Goal: Task Accomplishment & Management: Use online tool/utility

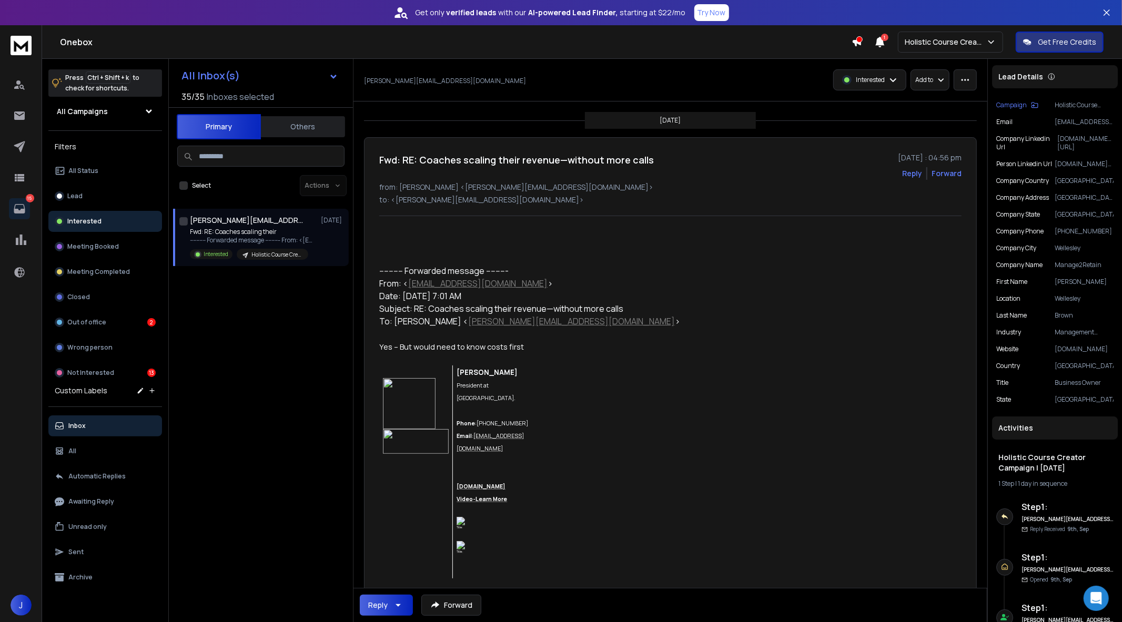
click at [94, 211] on button "Interested" at bounding box center [105, 221] width 114 height 21
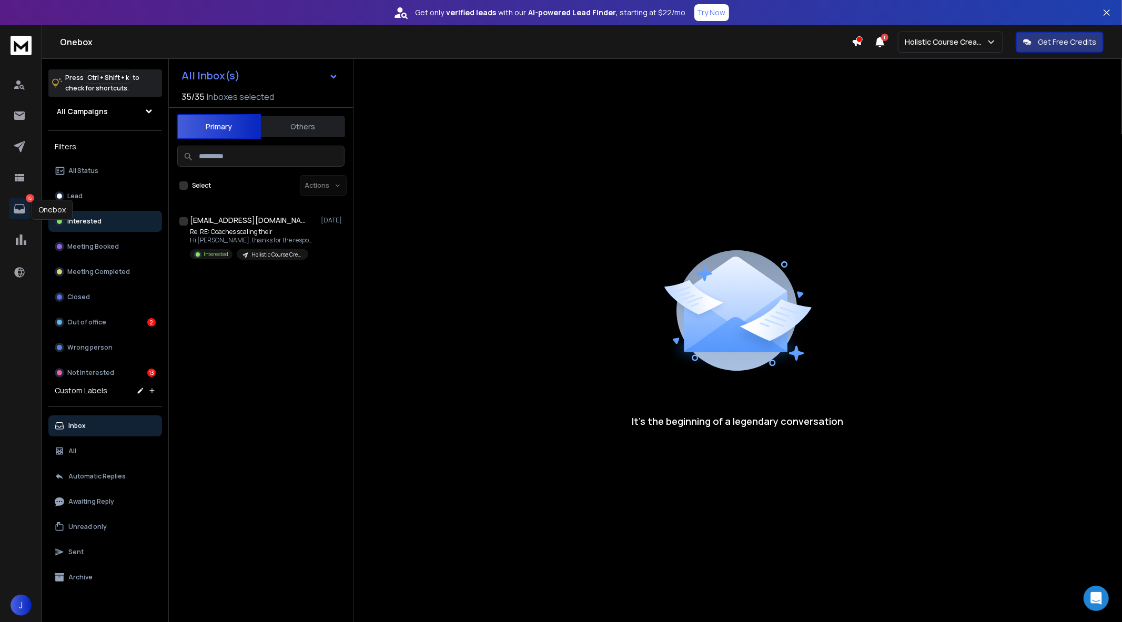
click at [25, 203] on link "15" at bounding box center [19, 208] width 21 height 21
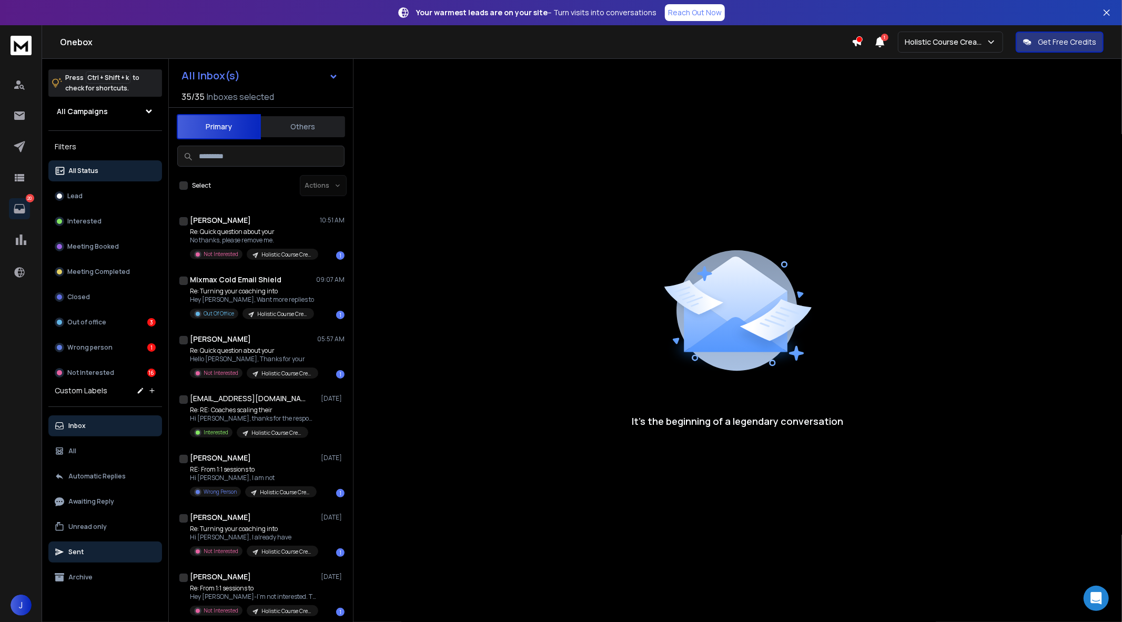
click at [77, 548] on p "Sent" at bounding box center [75, 552] width 15 height 8
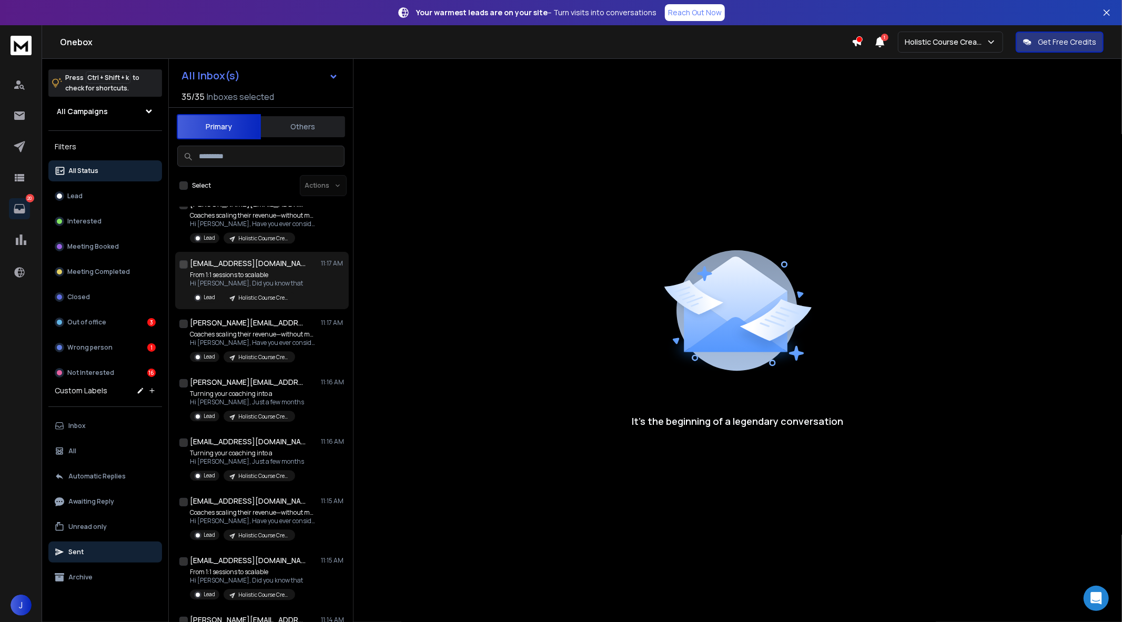
scroll to position [2632, 0]
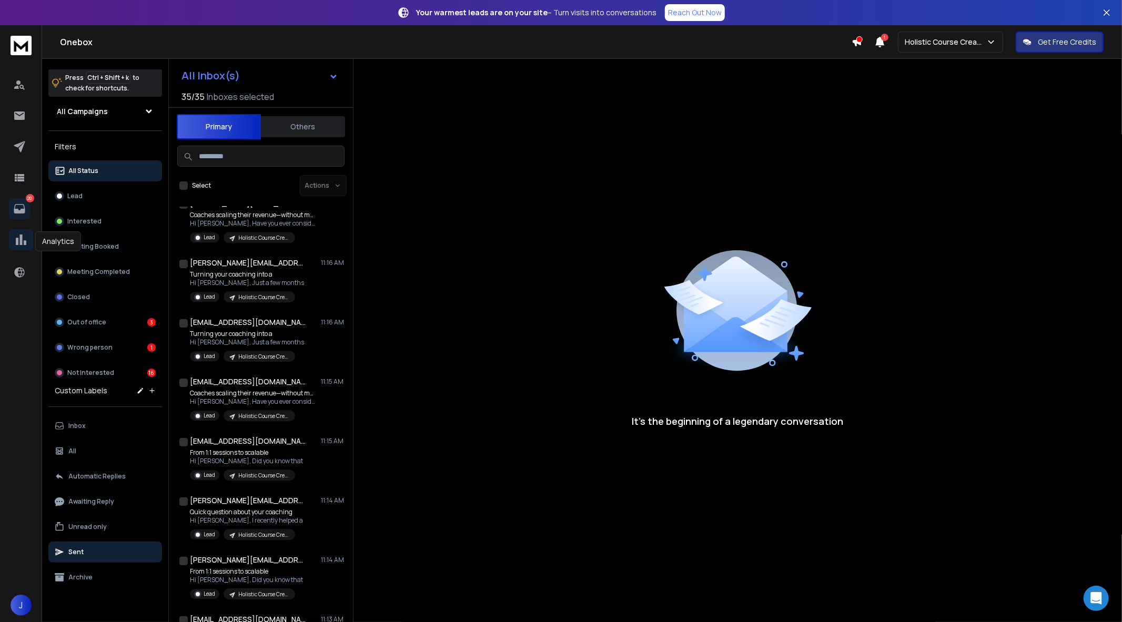
click at [23, 240] on icon at bounding box center [21, 240] width 16 height 16
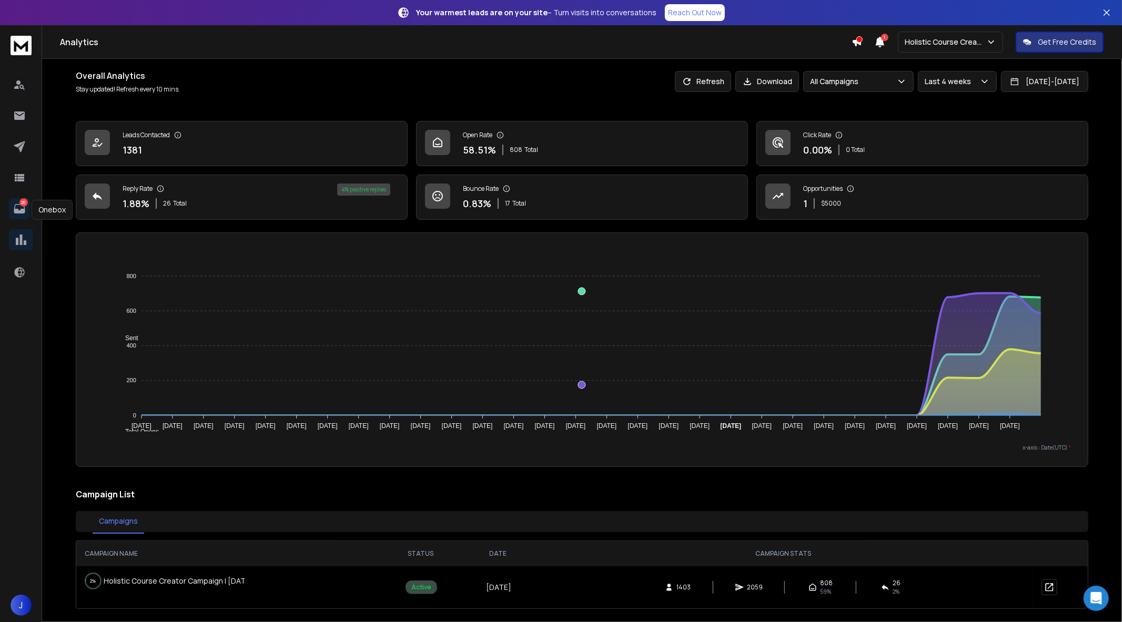
click at [23, 207] on p "20" at bounding box center [23, 202] width 8 height 8
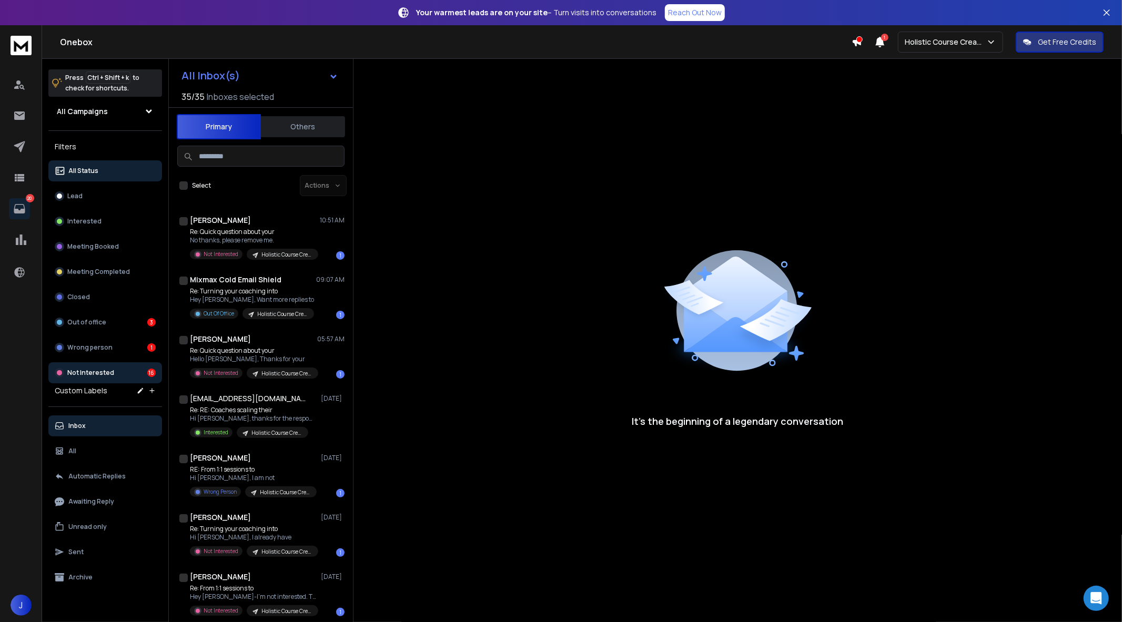
click at [103, 372] on p "Not Interested" at bounding box center [90, 373] width 47 height 8
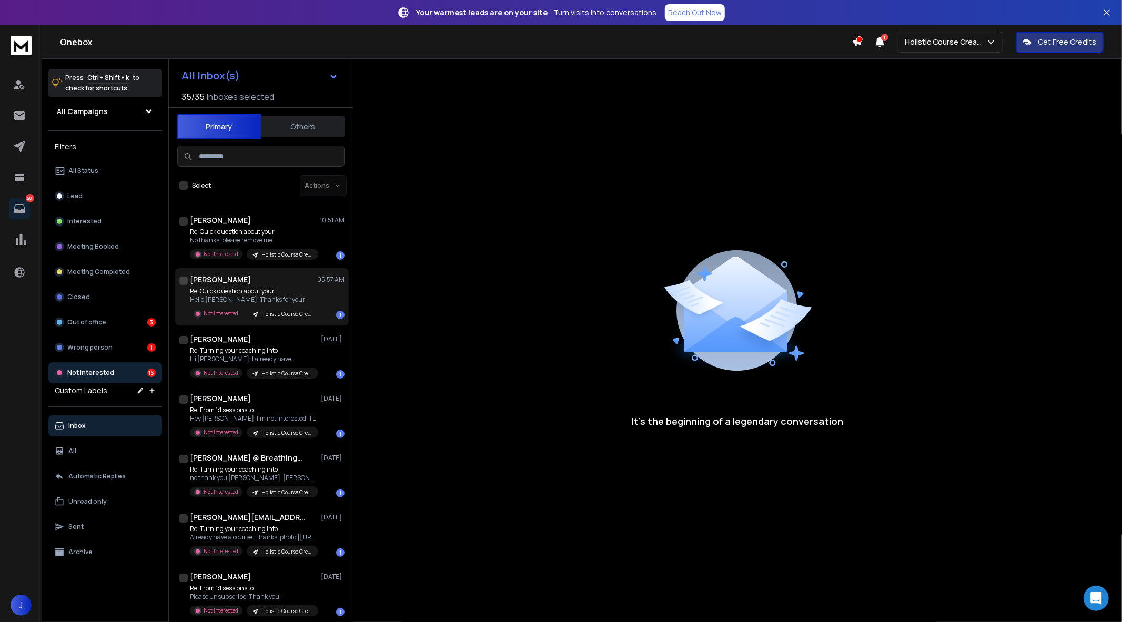
click at [254, 293] on p "Re: Quick question about your" at bounding box center [253, 291] width 126 height 8
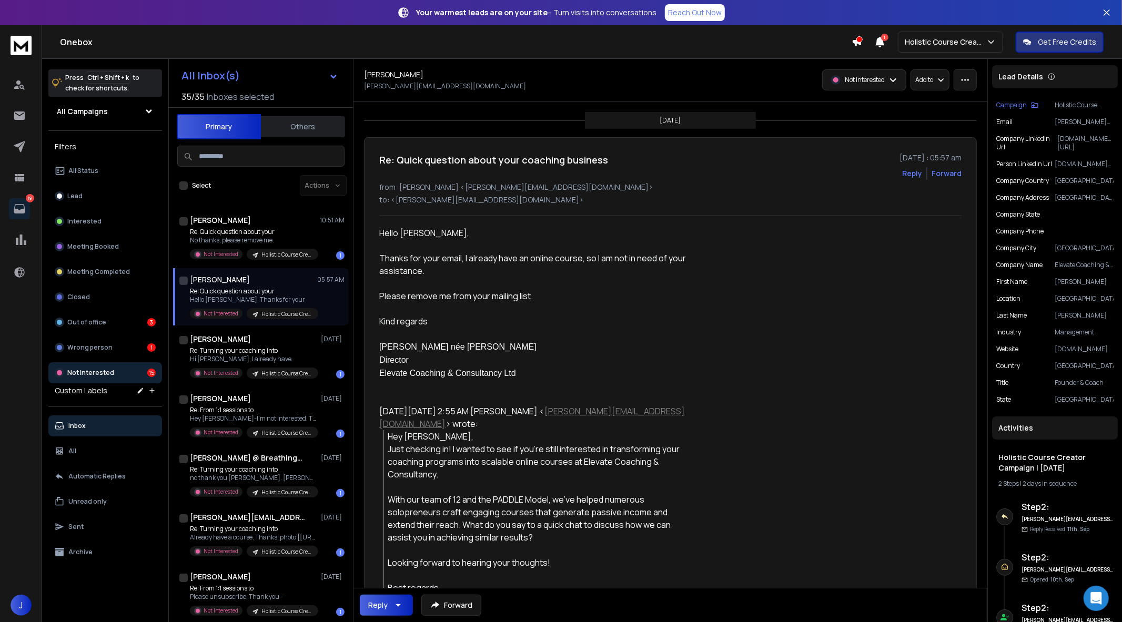
click at [303, 128] on button "Others" at bounding box center [303, 126] width 84 height 23
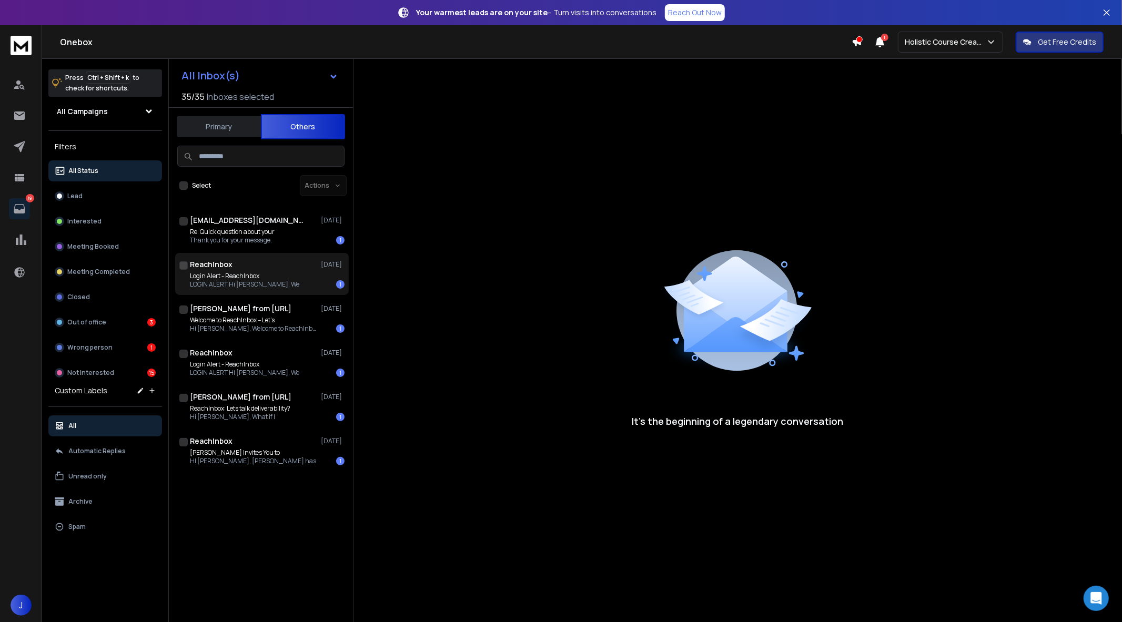
click at [232, 267] on div "ReachInbox 02 Sep" at bounding box center [267, 264] width 155 height 11
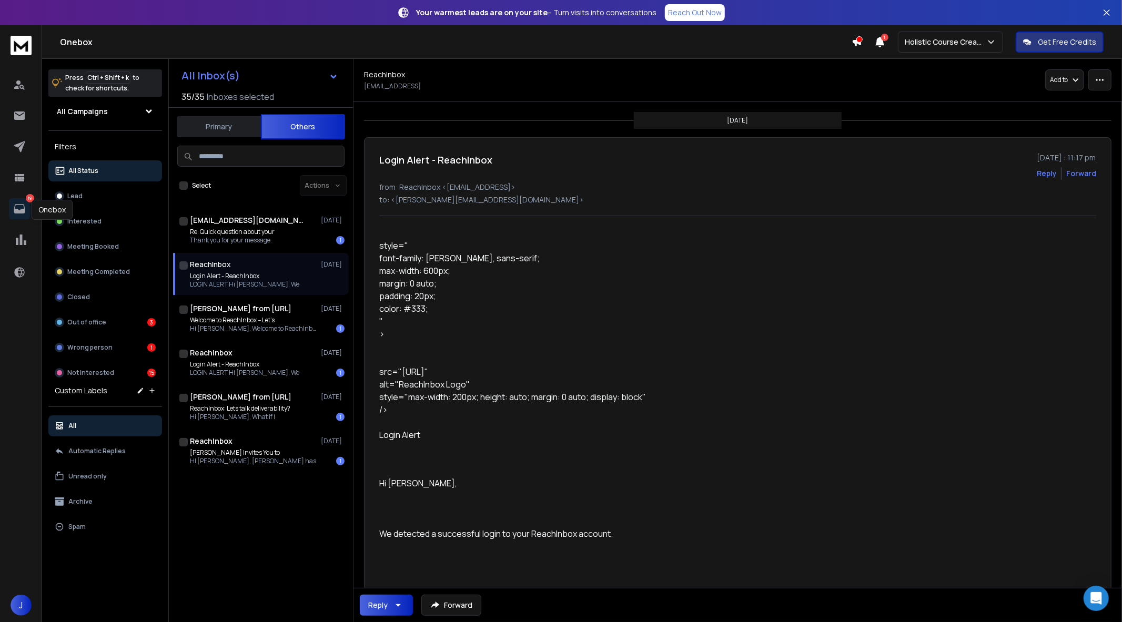
click at [16, 207] on icon at bounding box center [19, 209] width 13 height 13
